Goal: Task Accomplishment & Management: Use online tool/utility

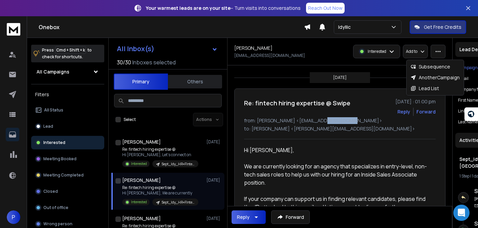
scroll to position [18, 0]
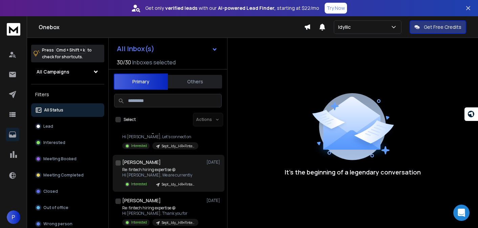
scroll to position [18, 0]
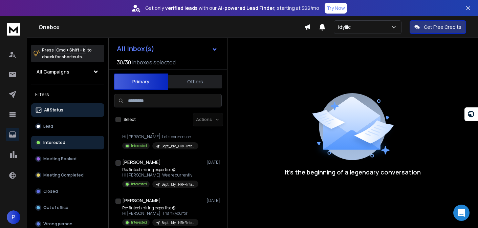
click at [66, 142] on button "Interested" at bounding box center [67, 143] width 73 height 14
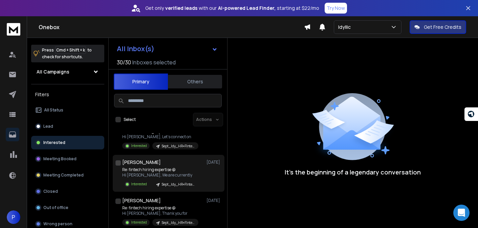
scroll to position [12, 0]
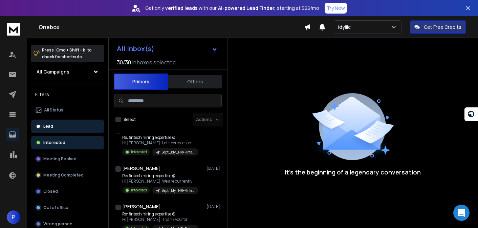
click at [46, 121] on button "Lead" at bounding box center [67, 127] width 73 height 14
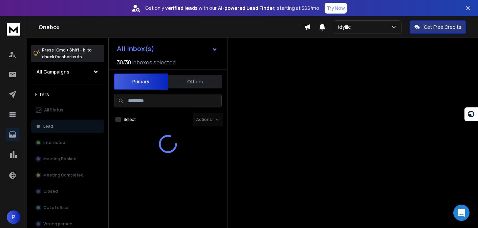
scroll to position [0, 0]
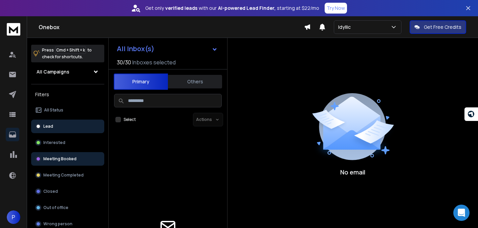
click at [53, 158] on p "Meeting Booked" at bounding box center [59, 158] width 33 height 5
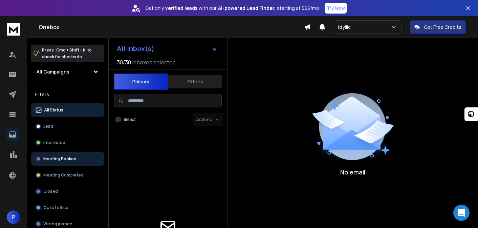
click at [66, 116] on button "All Status" at bounding box center [67, 110] width 73 height 14
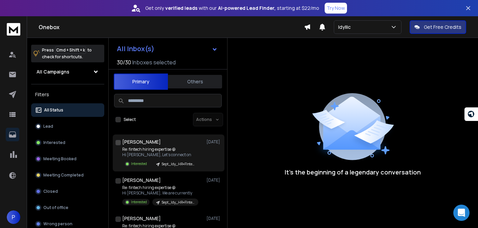
click at [143, 148] on p "Re: fintech hiring expertise @" at bounding box center [160, 149] width 76 height 5
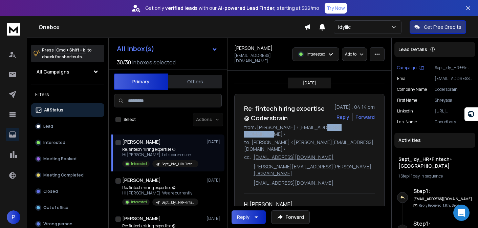
drag, startPoint x: 321, startPoint y: 133, endPoint x: 356, endPoint y: 133, distance: 35.6
click at [356, 133] on p "from: Greanu Shharanya <Greanu@codersbrain.com>" at bounding box center [309, 131] width 131 height 14
copy p "codersbrain.com"
